Goal: Task Accomplishment & Management: Use online tool/utility

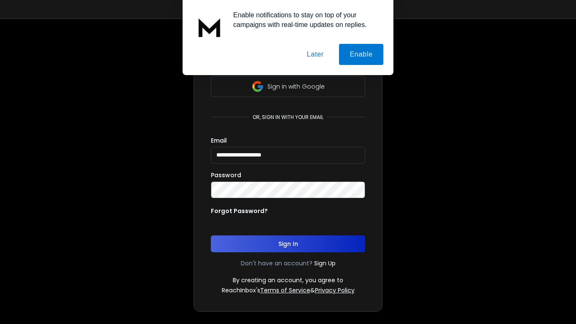
type input "**********"
click at [288, 243] on button "Sign In" at bounding box center [288, 243] width 154 height 17
